Goal: Communication & Community: Answer question/provide support

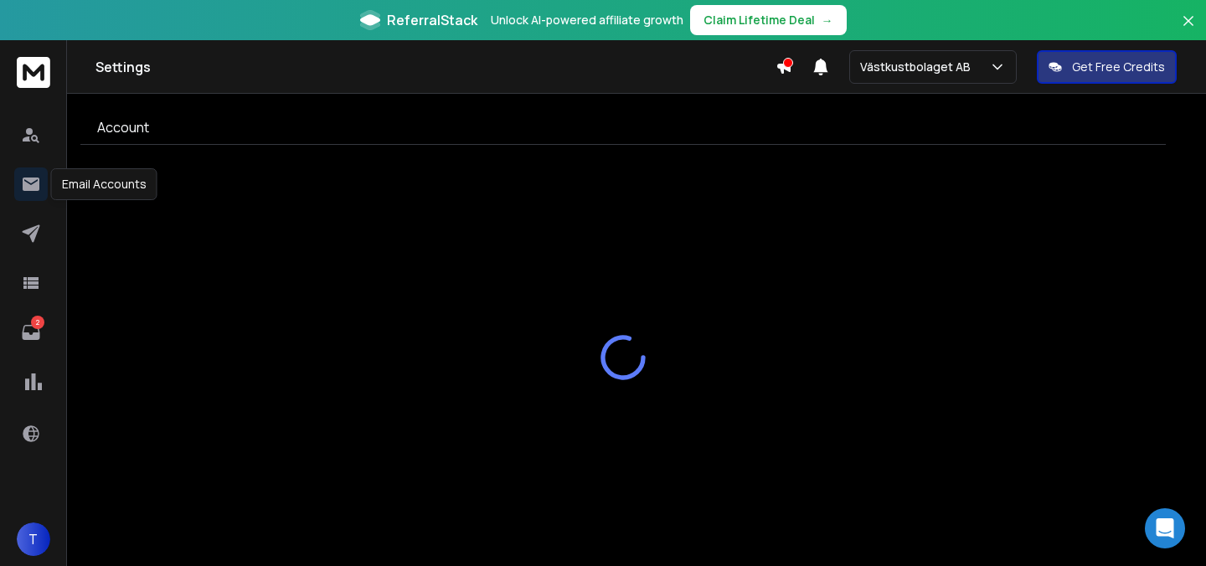
click at [28, 193] on icon at bounding box center [31, 184] width 20 height 20
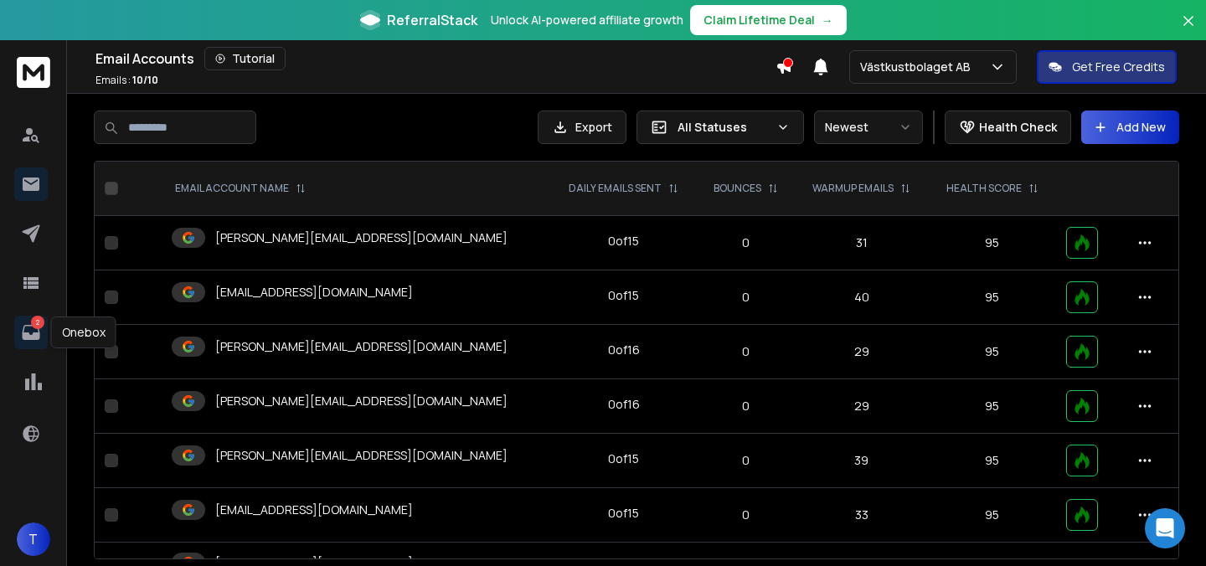
click at [26, 333] on icon at bounding box center [31, 332] width 18 height 15
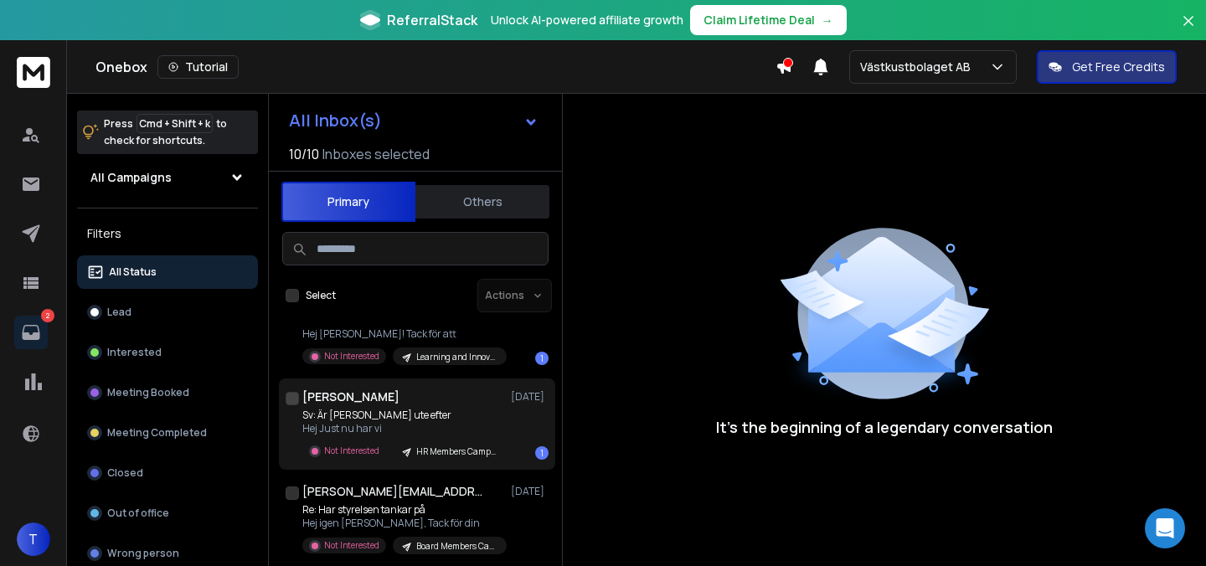
scroll to position [78, 0]
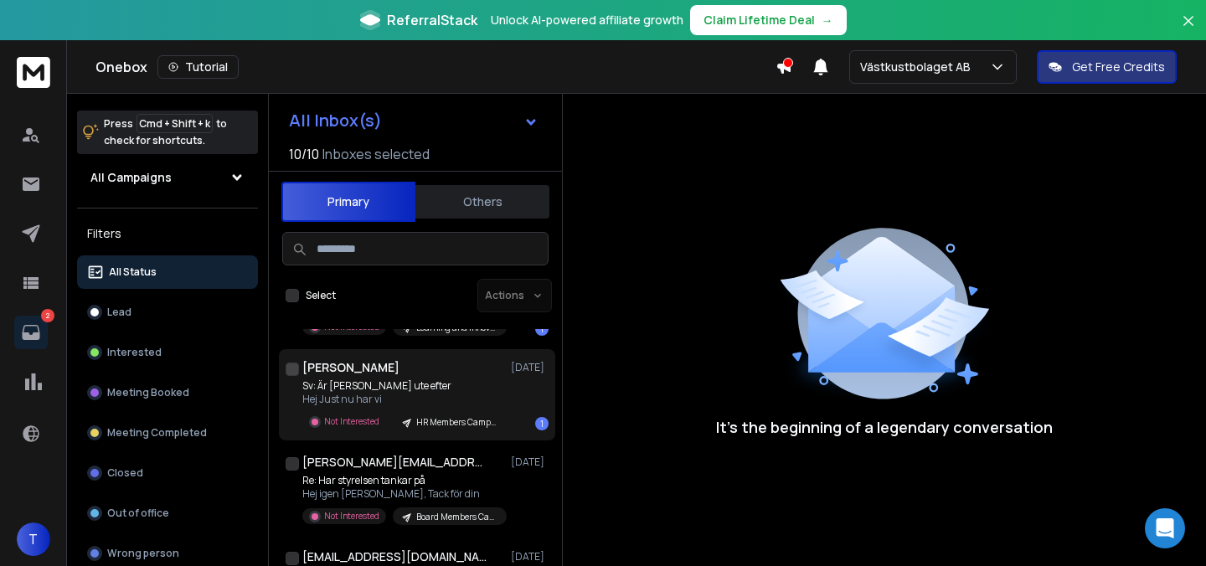
click at [386, 378] on div "[PERSON_NAME] [DATE] Sv: Är [PERSON_NAME] ute efter Hej Just nu har vi Not Inte…" at bounding box center [425, 394] width 246 height 71
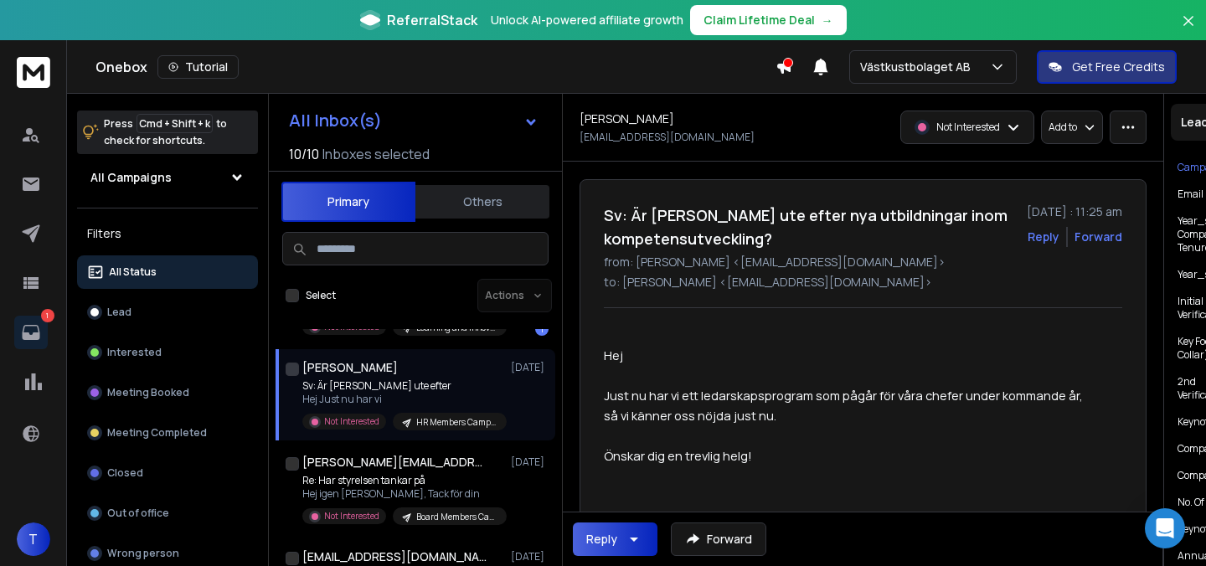
scroll to position [40, 0]
drag, startPoint x: 880, startPoint y: 262, endPoint x: 736, endPoint y: 260, distance: 144.1
click at [736, 260] on p "from: [PERSON_NAME] <[EMAIL_ADDRESS][DOMAIN_NAME]>" at bounding box center [863, 261] width 518 height 17
copy p "[EMAIL_ADDRESS][DOMAIN_NAME]"
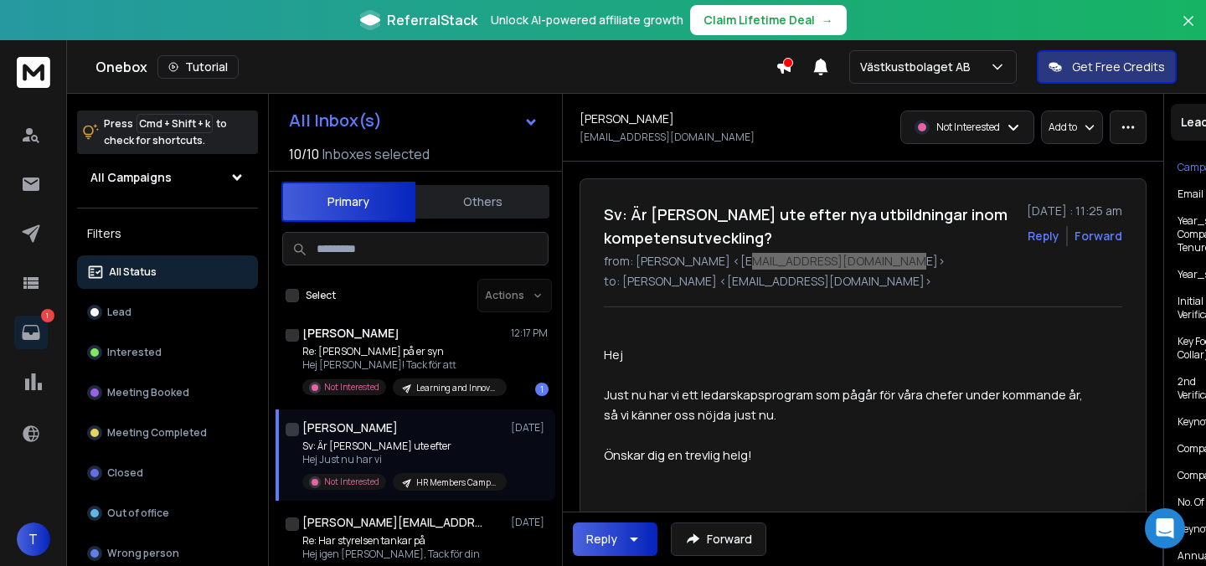
scroll to position [0, 0]
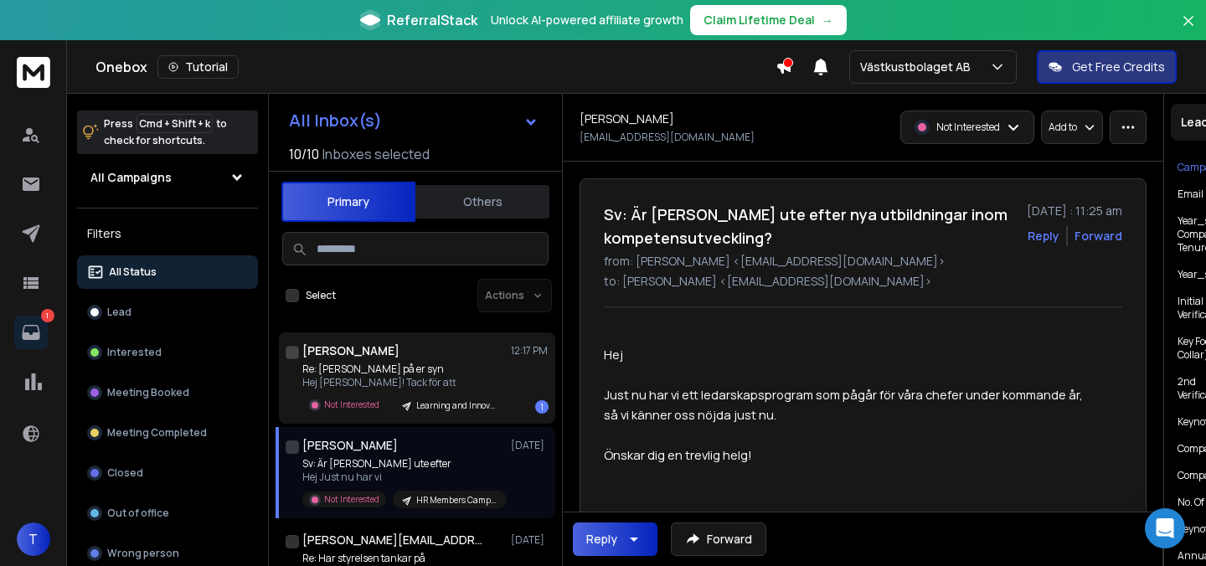
click at [384, 366] on p "Re: [PERSON_NAME] på er syn" at bounding box center [402, 369] width 201 height 13
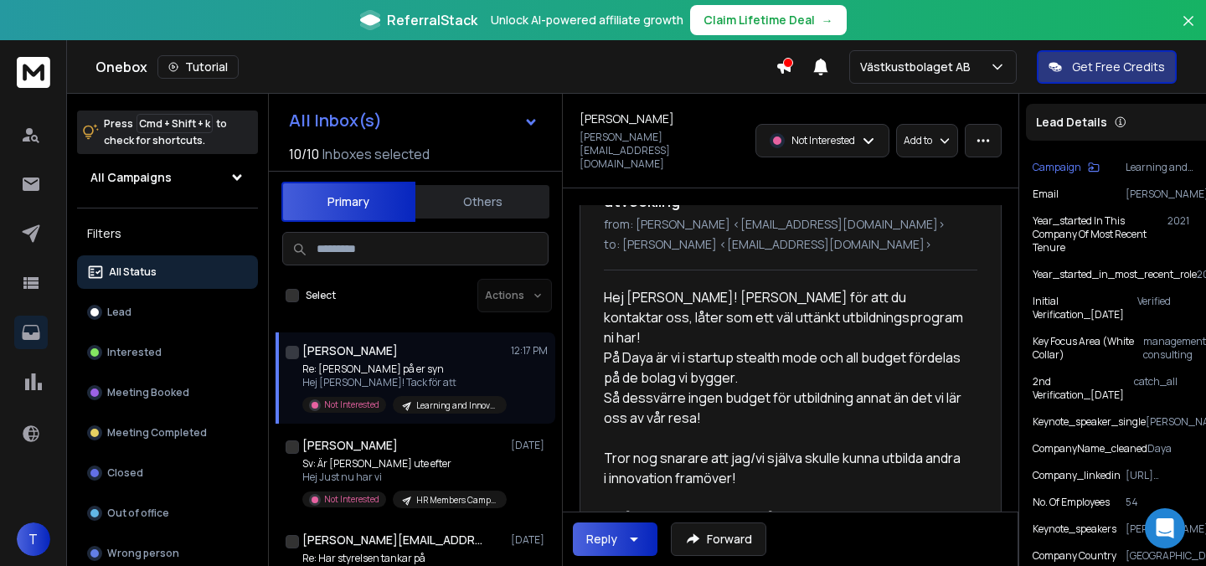
scroll to position [281, 0]
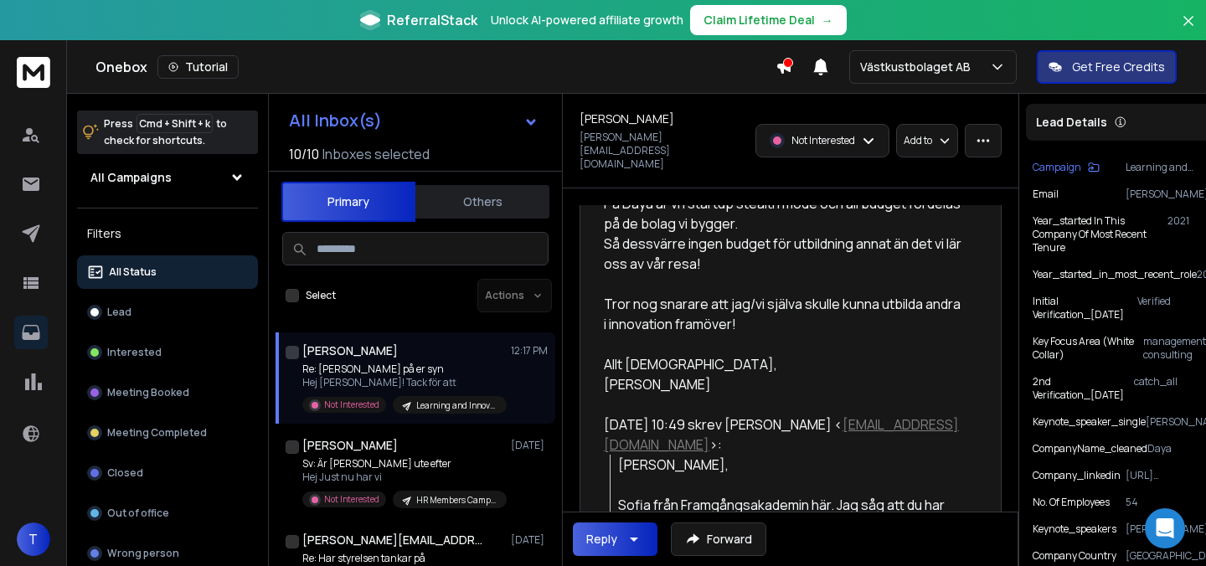
click at [401, 360] on div "[PERSON_NAME] 12:17 PM Re: [PERSON_NAME] på er syn [PERSON_NAME]! Tack för att …" at bounding box center [425, 378] width 246 height 71
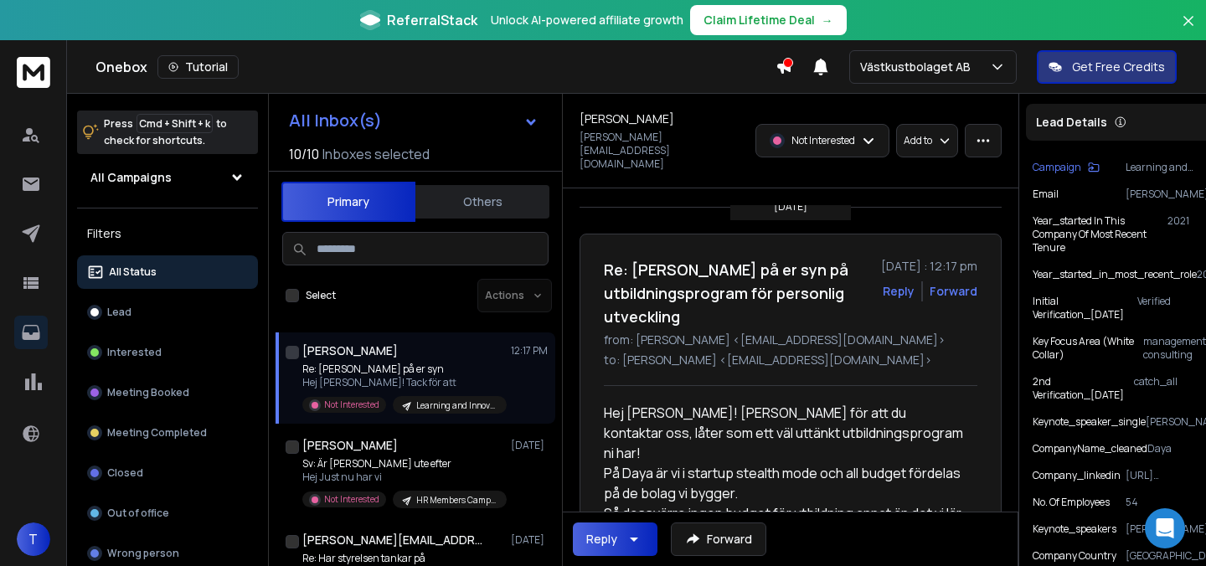
scroll to position [0, 0]
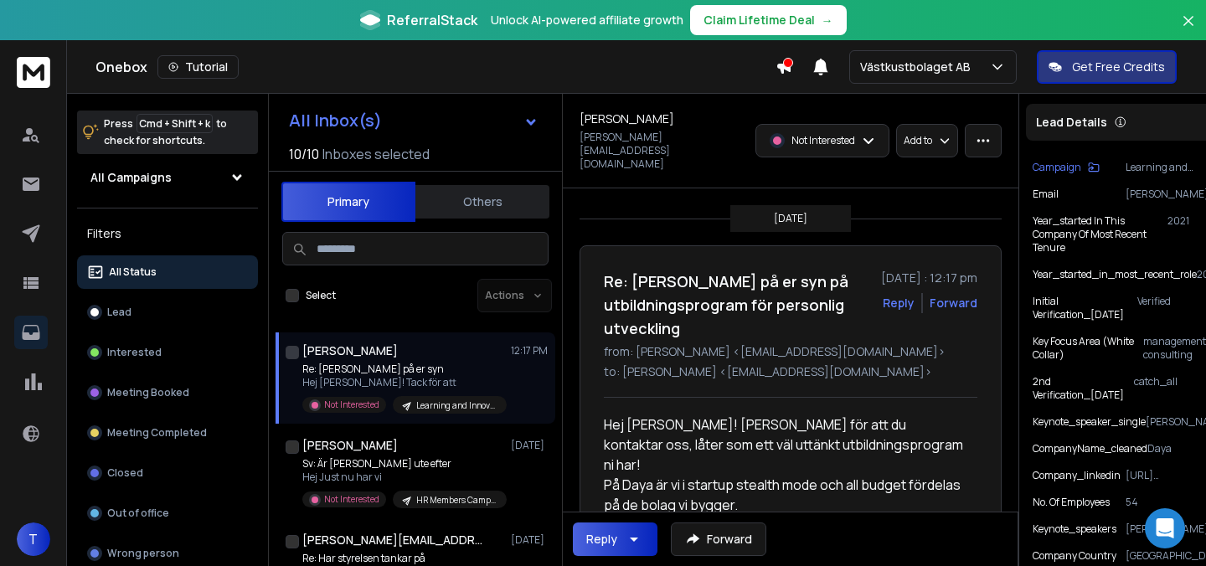
click at [653, 137] on p "[PERSON_NAME][EMAIL_ADDRESS][DOMAIN_NAME]" at bounding box center [663, 151] width 166 height 40
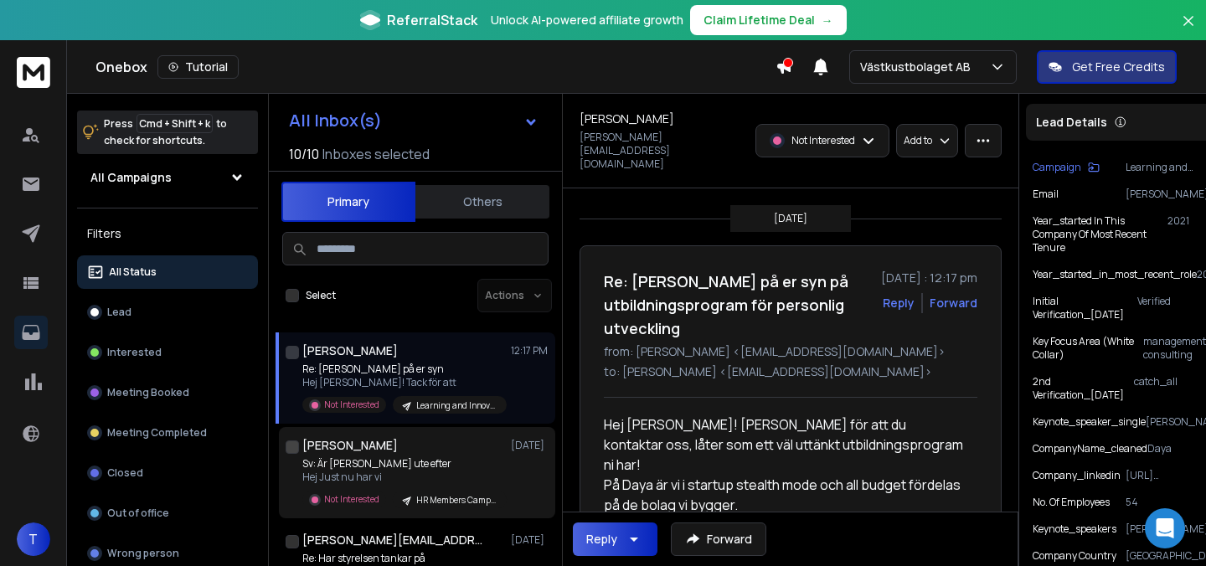
click at [404, 467] on p "Sv: Är [PERSON_NAME] ute efter" at bounding box center [402, 463] width 201 height 13
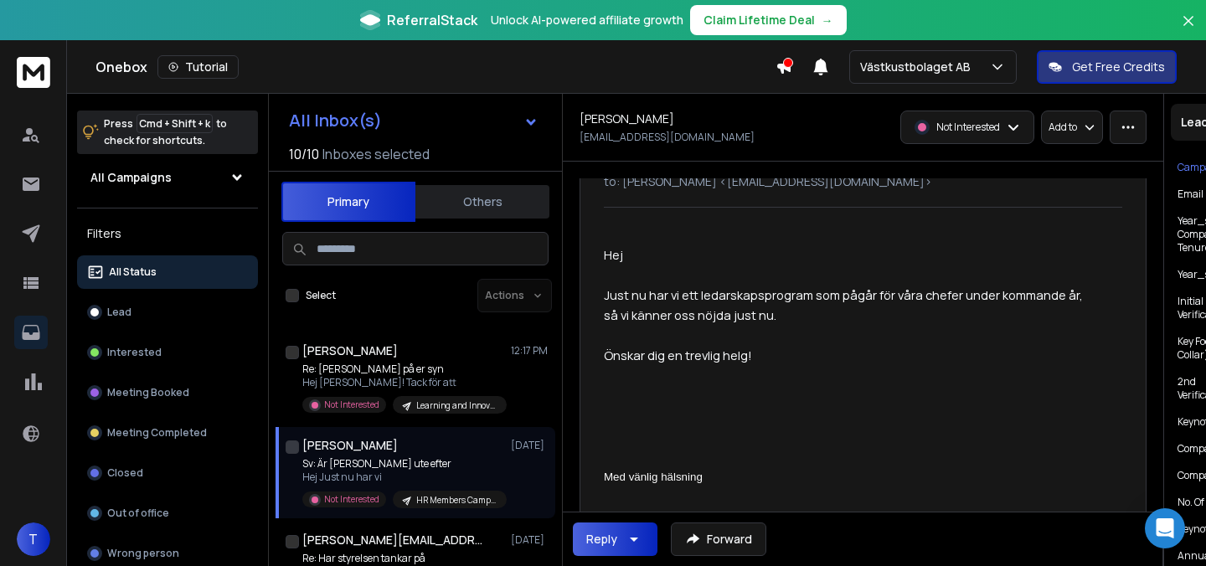
scroll to position [153, 0]
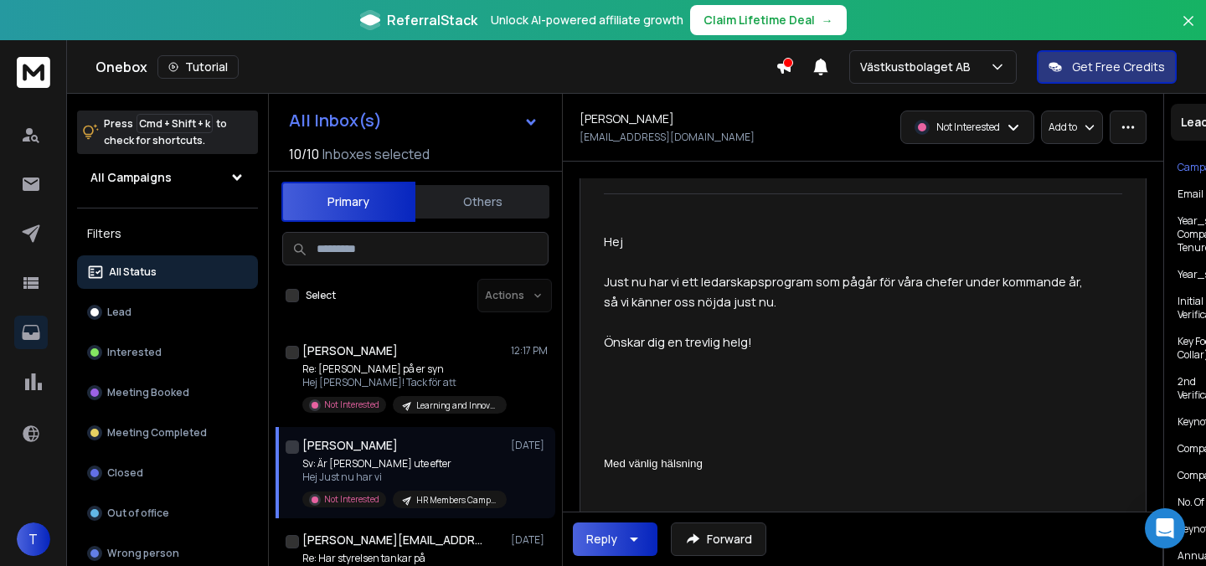
click at [637, 535] on icon "button" at bounding box center [634, 539] width 20 height 20
click at [622, 459] on p "Reply" at bounding box center [616, 463] width 31 height 17
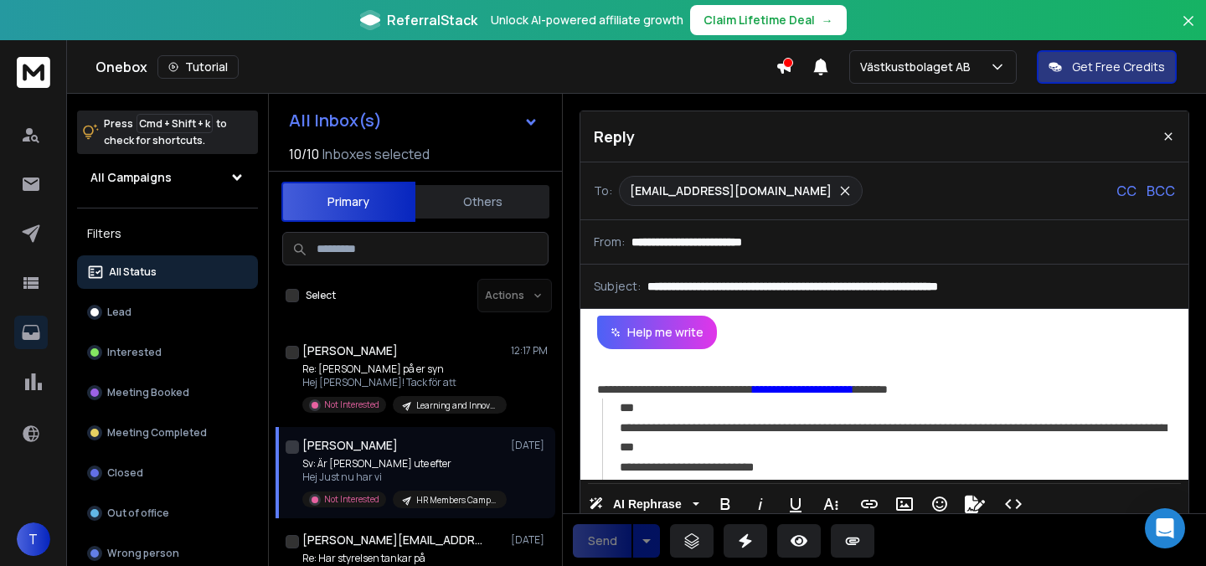
scroll to position [0, 0]
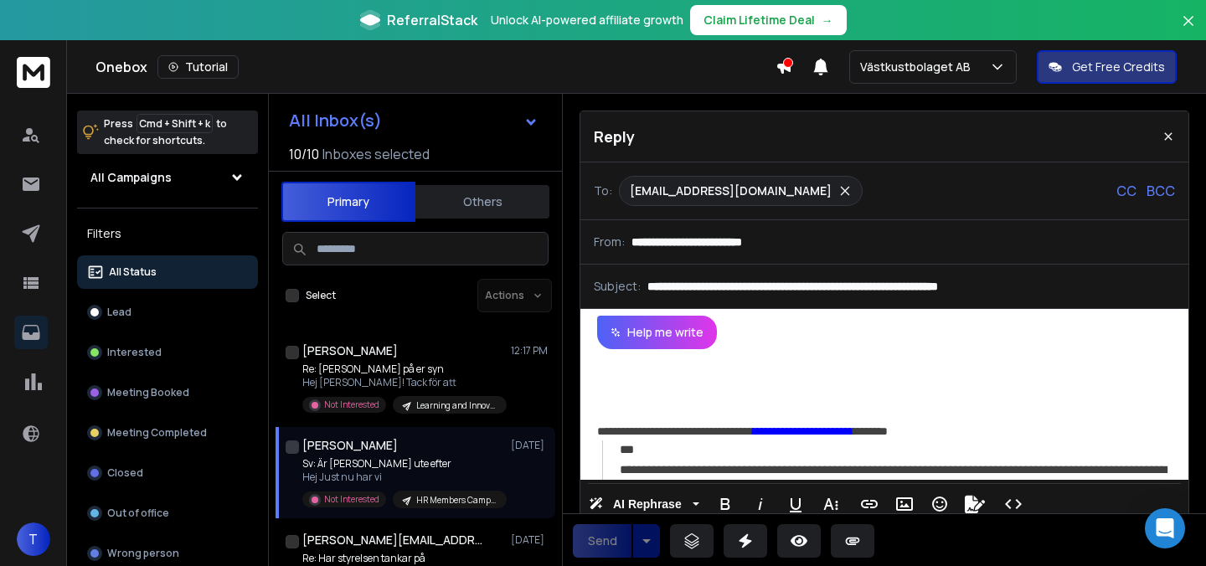
click at [648, 376] on div at bounding box center [882, 375] width 570 height 18
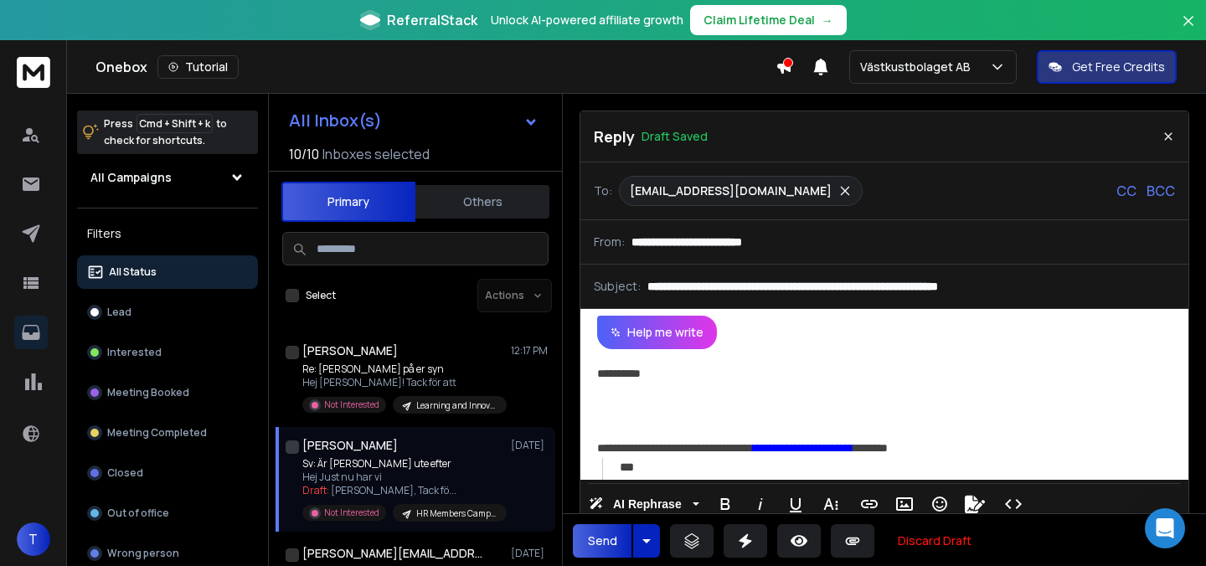
scroll to position [114, 0]
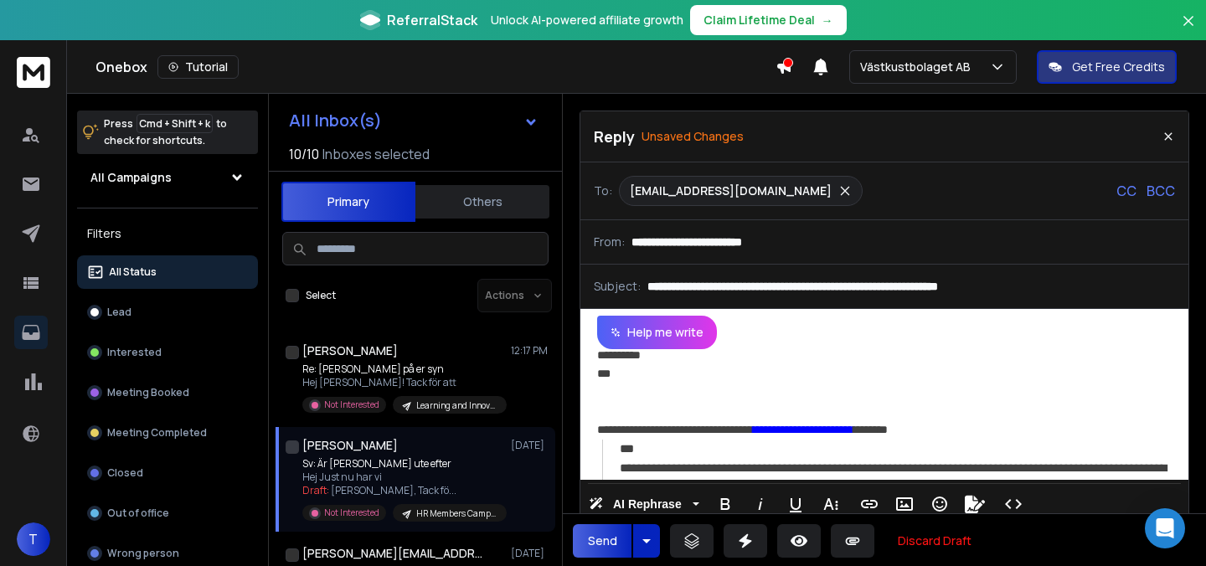
click at [607, 547] on button "Send" at bounding box center [602, 541] width 59 height 34
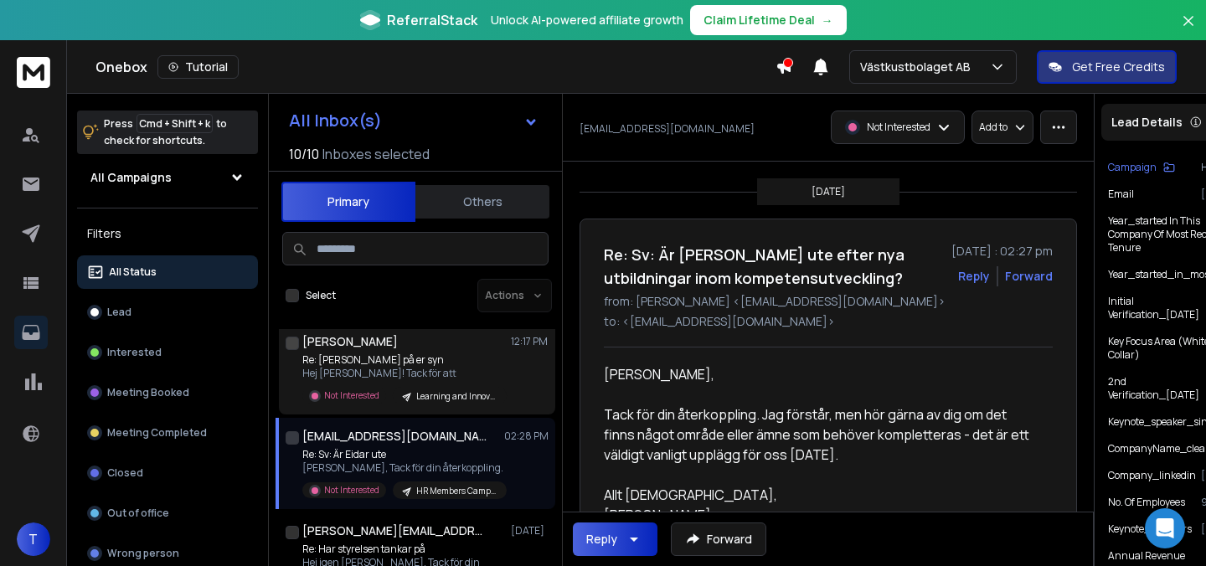
scroll to position [10, 0]
click at [428, 349] on div "[PERSON_NAME] 12:17 PM Re: [PERSON_NAME] på er syn [PERSON_NAME]! Tack för att …" at bounding box center [425, 368] width 246 height 71
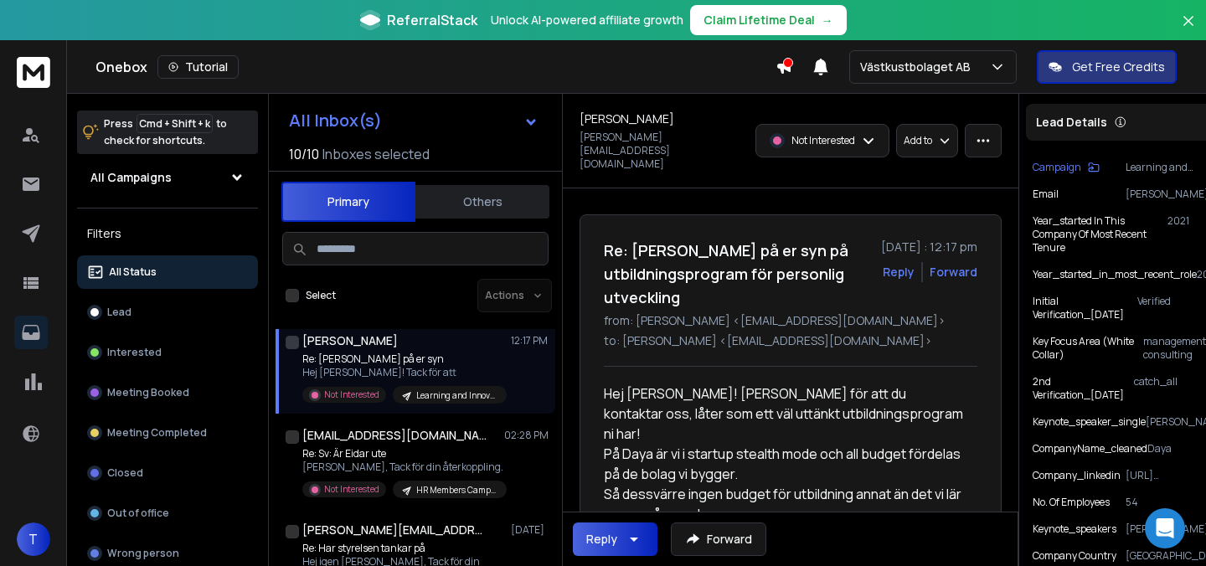
scroll to position [13, 0]
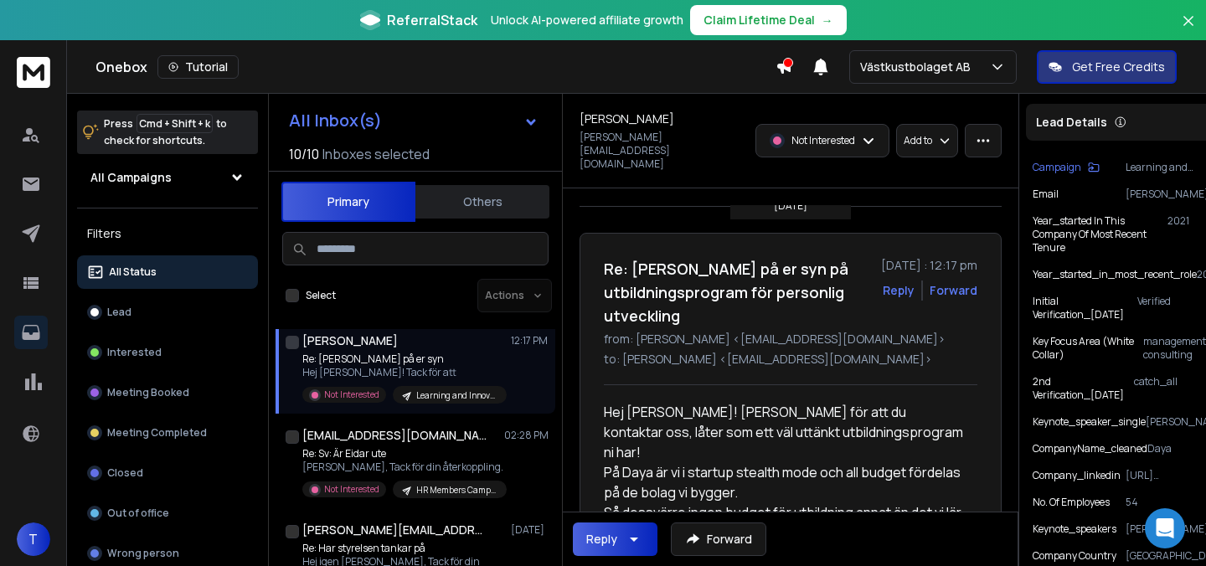
click at [606, 532] on div "Reply" at bounding box center [601, 539] width 31 height 17
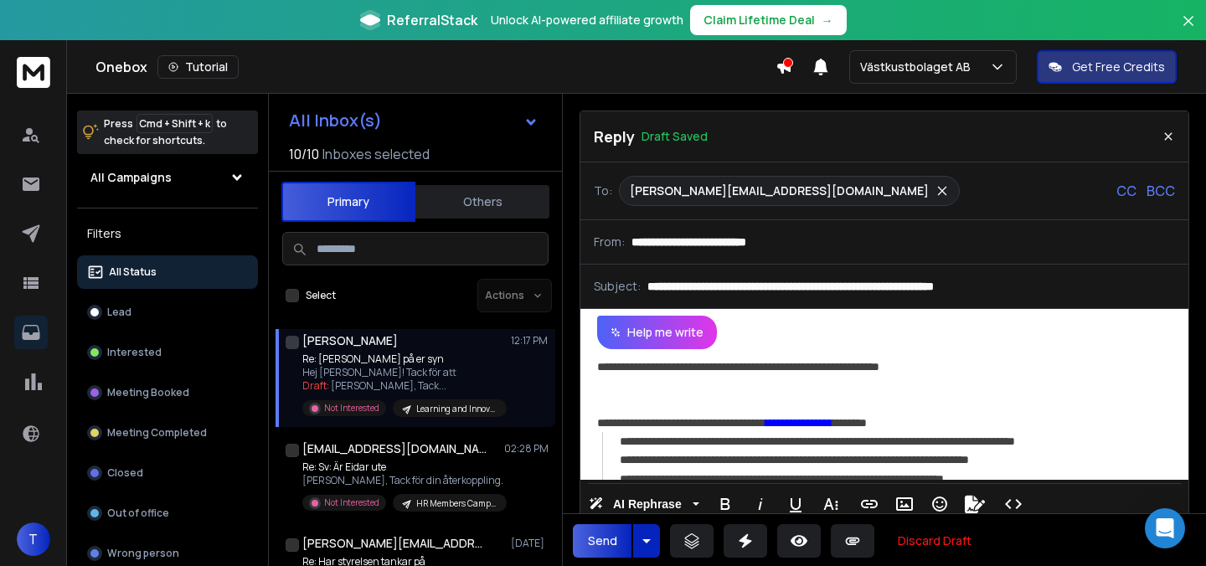
scroll to position [47, 0]
drag, startPoint x: 951, startPoint y: 367, endPoint x: 865, endPoint y: 372, distance: 85.6
click at [865, 372] on div "**********" at bounding box center [882, 366] width 570 height 18
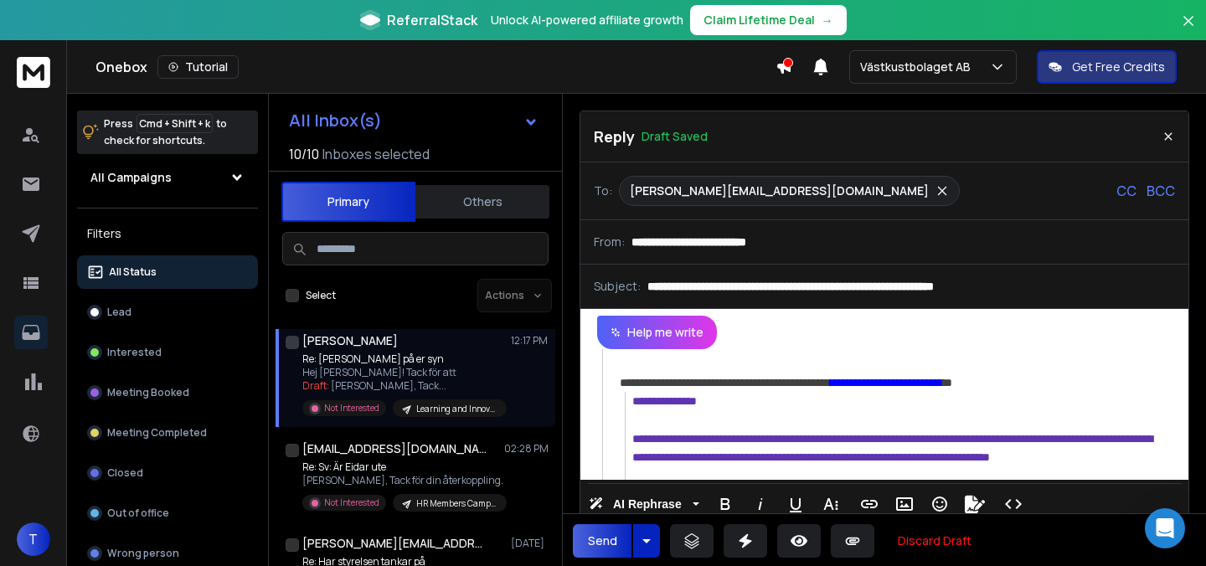
scroll to position [343, 0]
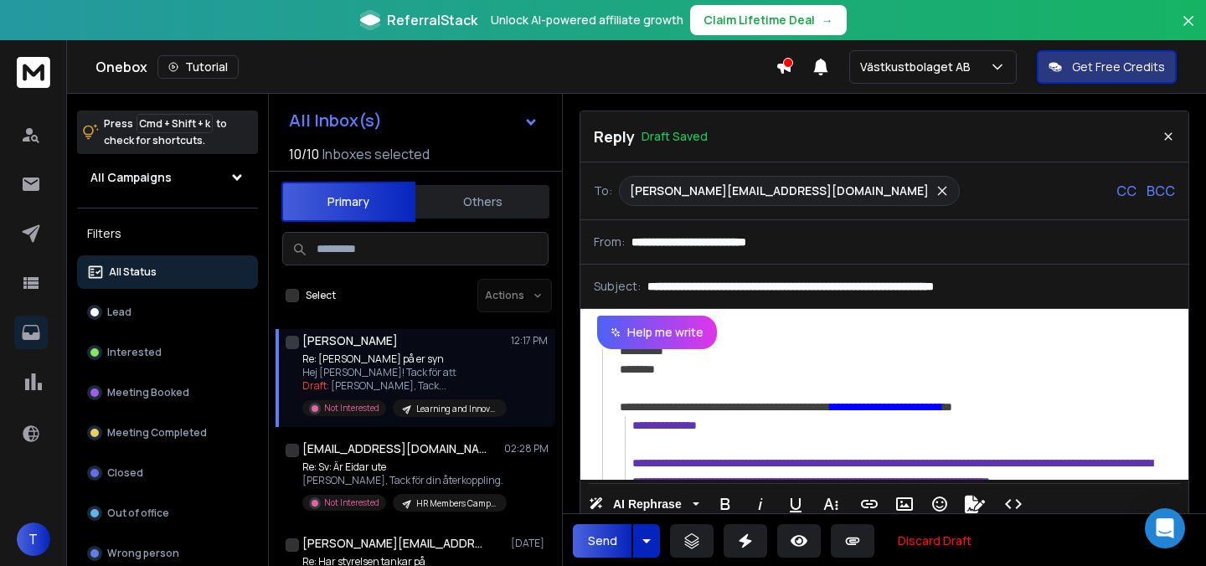
click at [613, 543] on button "Send" at bounding box center [602, 541] width 59 height 34
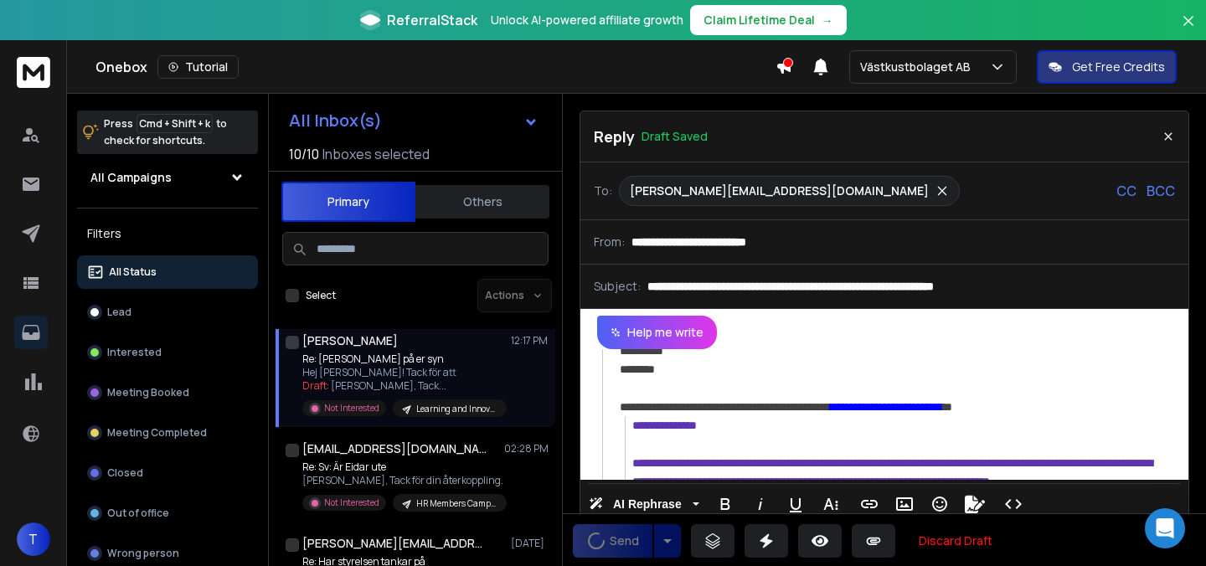
drag, startPoint x: 625, startPoint y: 397, endPoint x: 668, endPoint y: 364, distance: 55.0
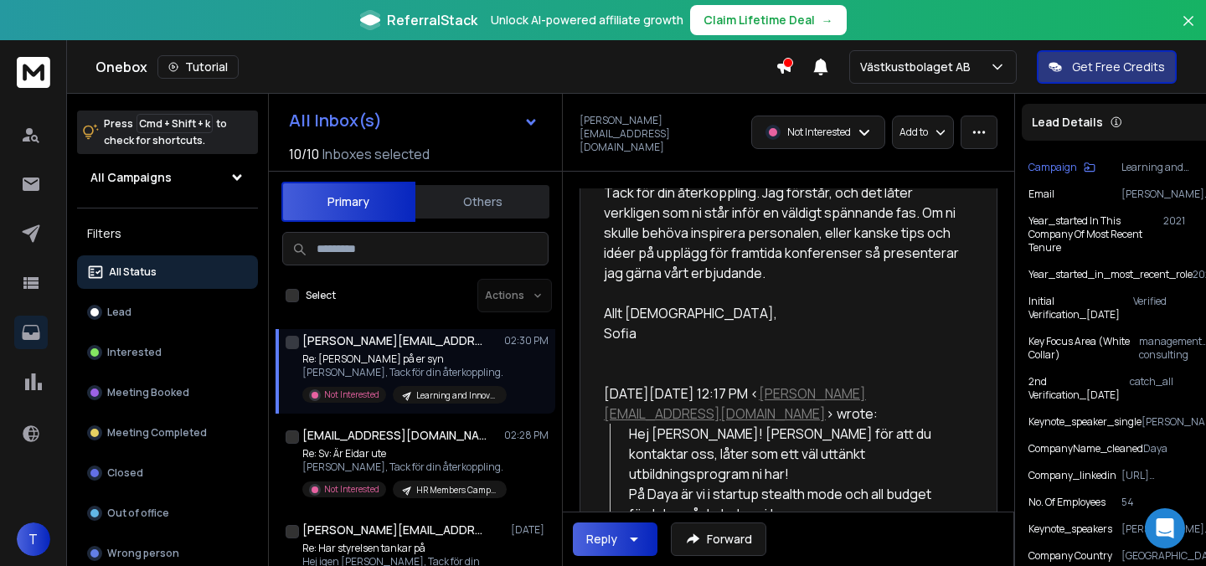
scroll to position [0, 0]
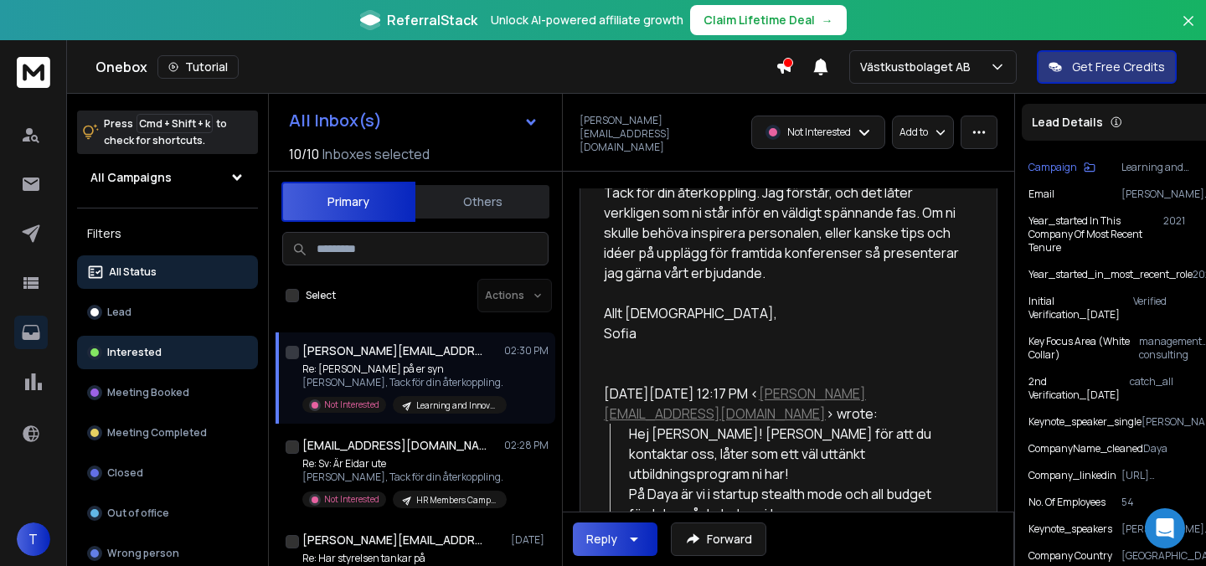
click at [166, 353] on button "Interested" at bounding box center [167, 353] width 181 height 34
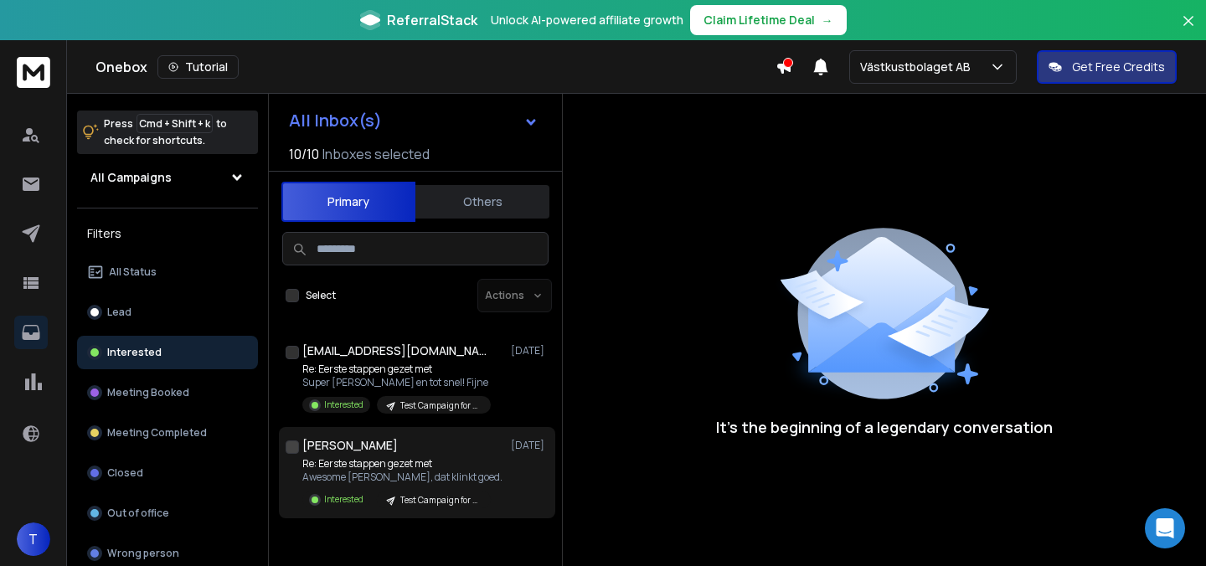
click at [425, 458] on p "Re: Eerste stappen gezet met" at bounding box center [402, 463] width 200 height 13
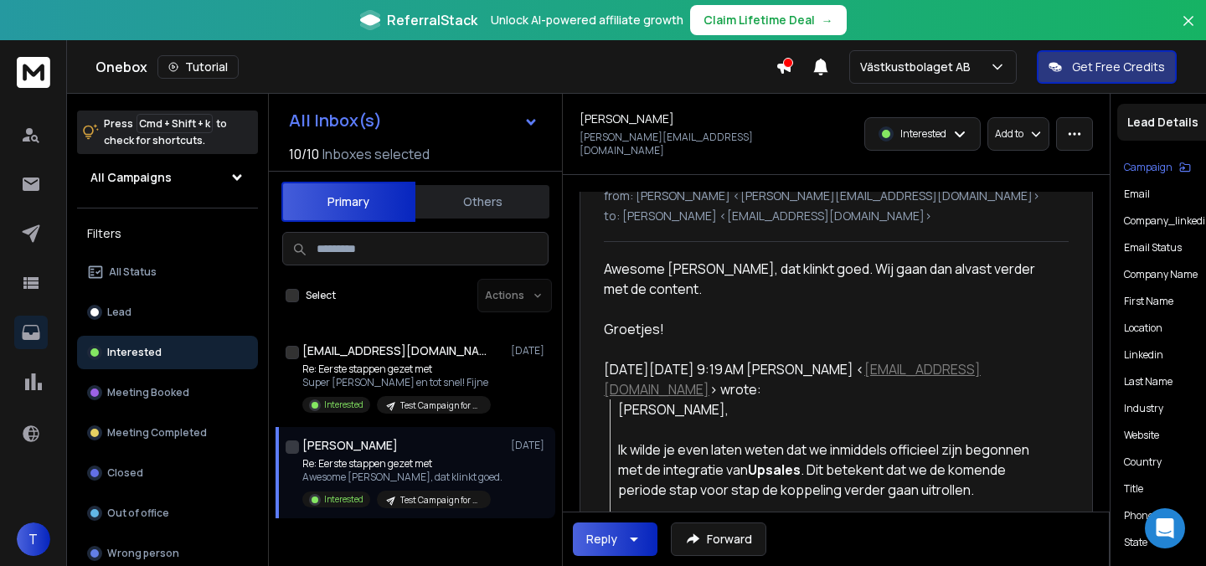
scroll to position [91, 0]
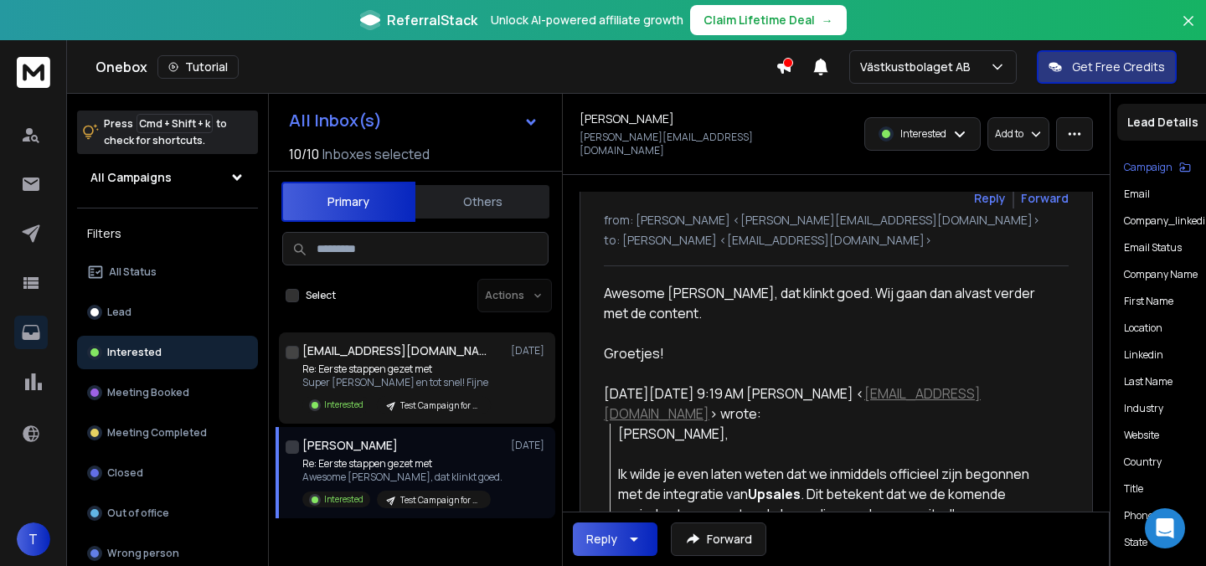
click at [410, 374] on p "Re: Eerste stappen gezet met" at bounding box center [396, 369] width 188 height 13
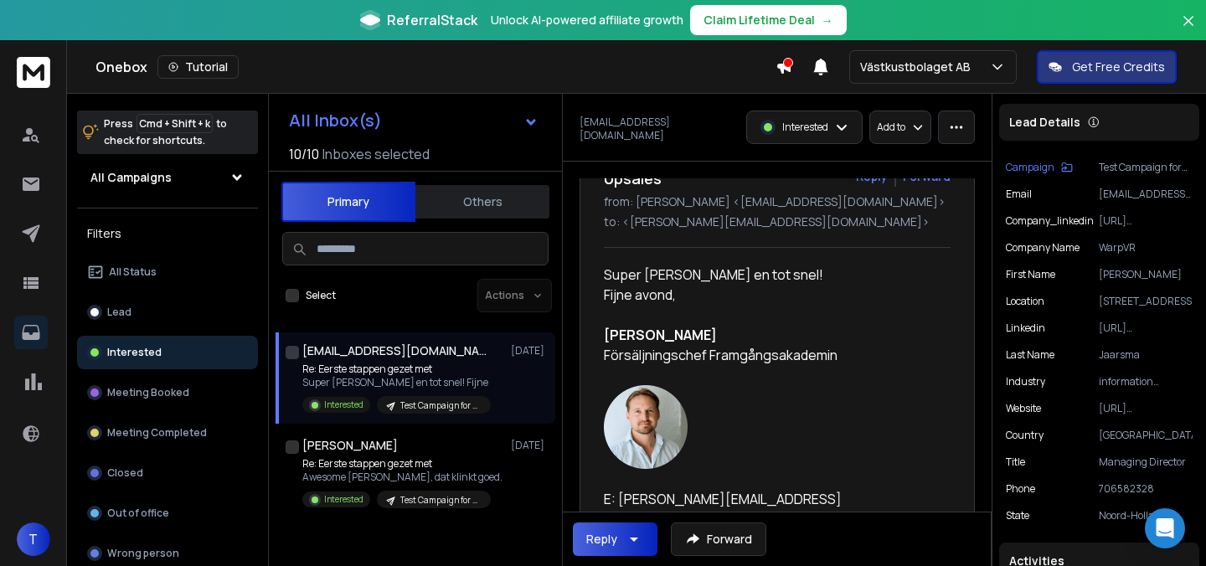
scroll to position [0, 0]
